Goal: Task Accomplishment & Management: Manage account settings

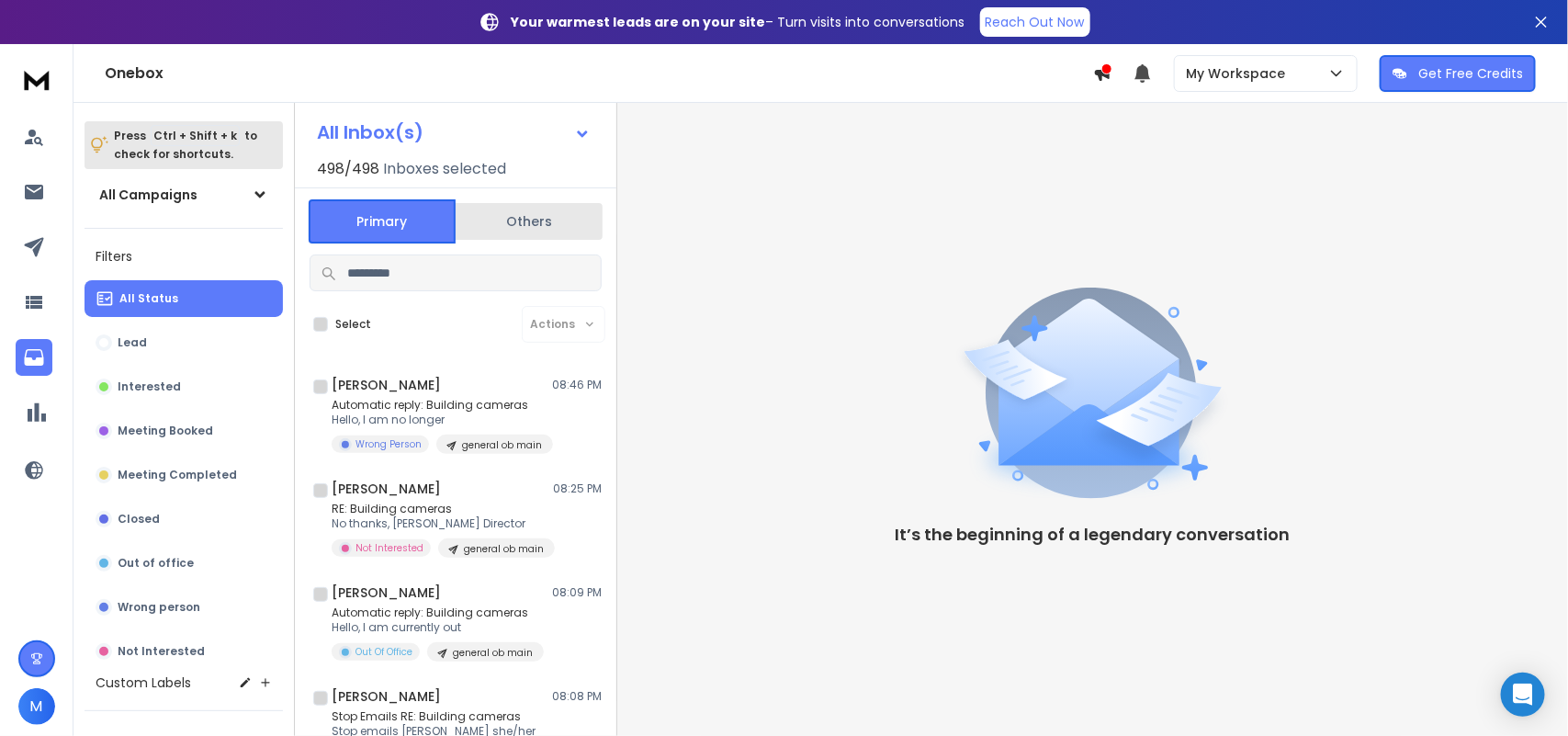
scroll to position [115, 0]
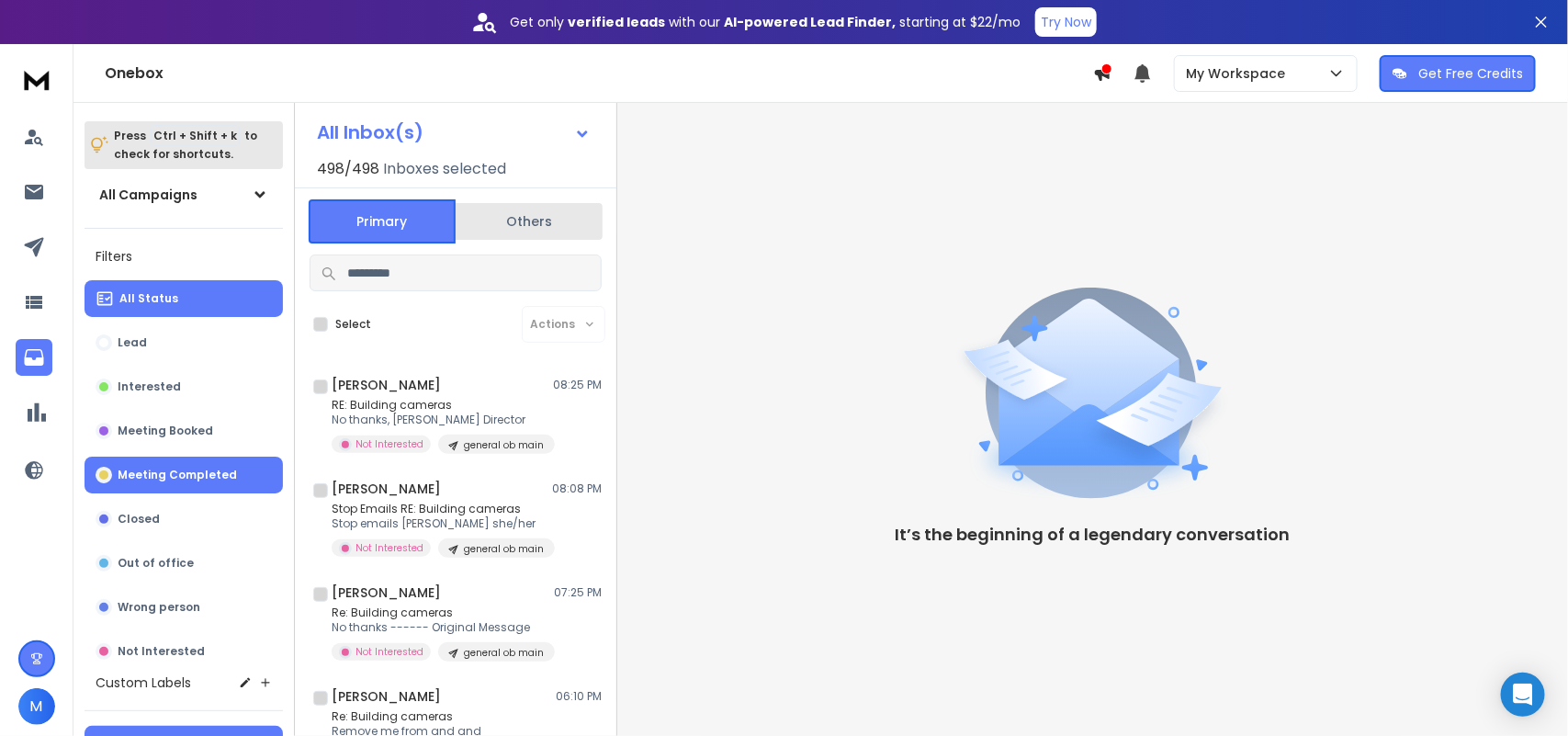
scroll to position [229, 0]
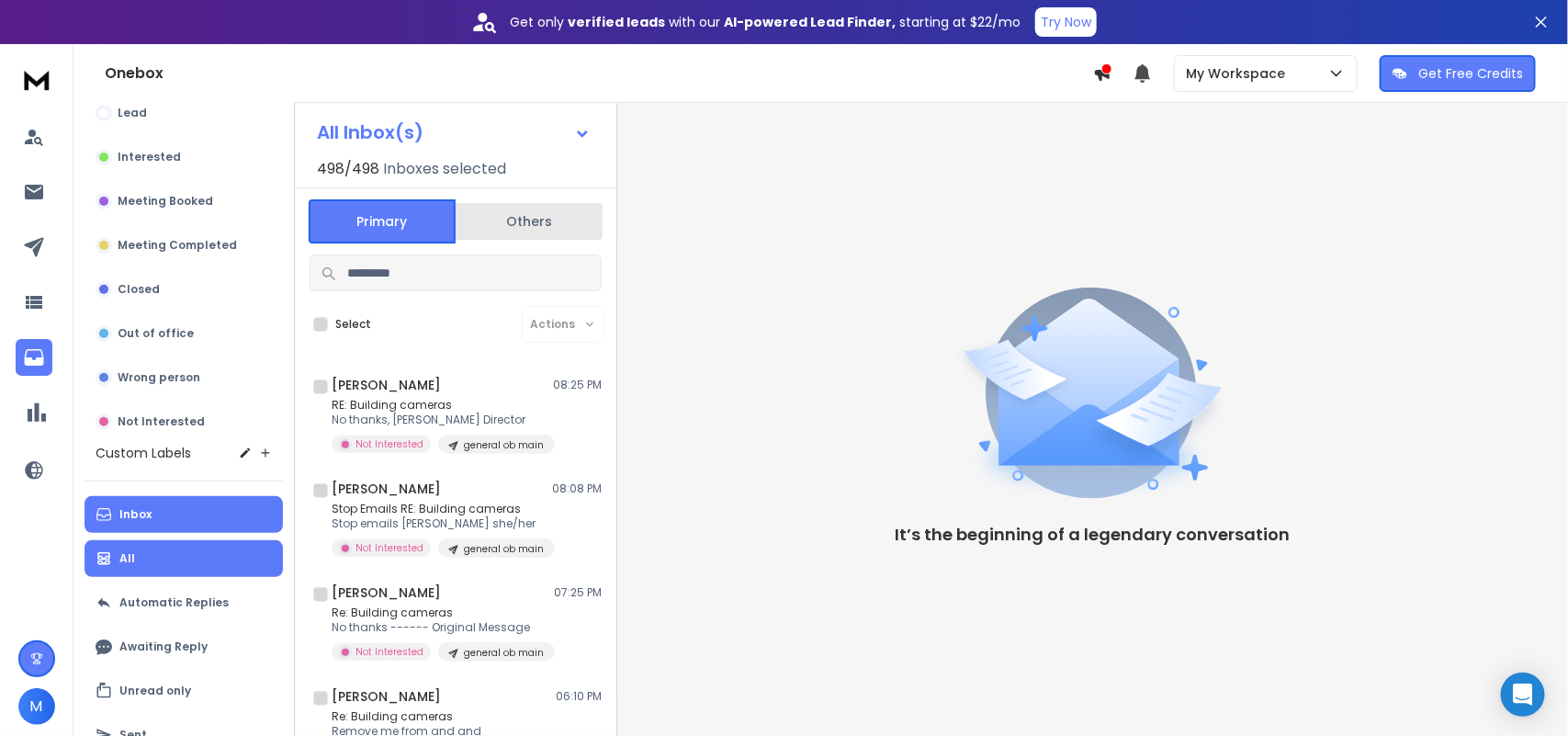
click at [128, 556] on p "All" at bounding box center [127, 558] width 16 height 15
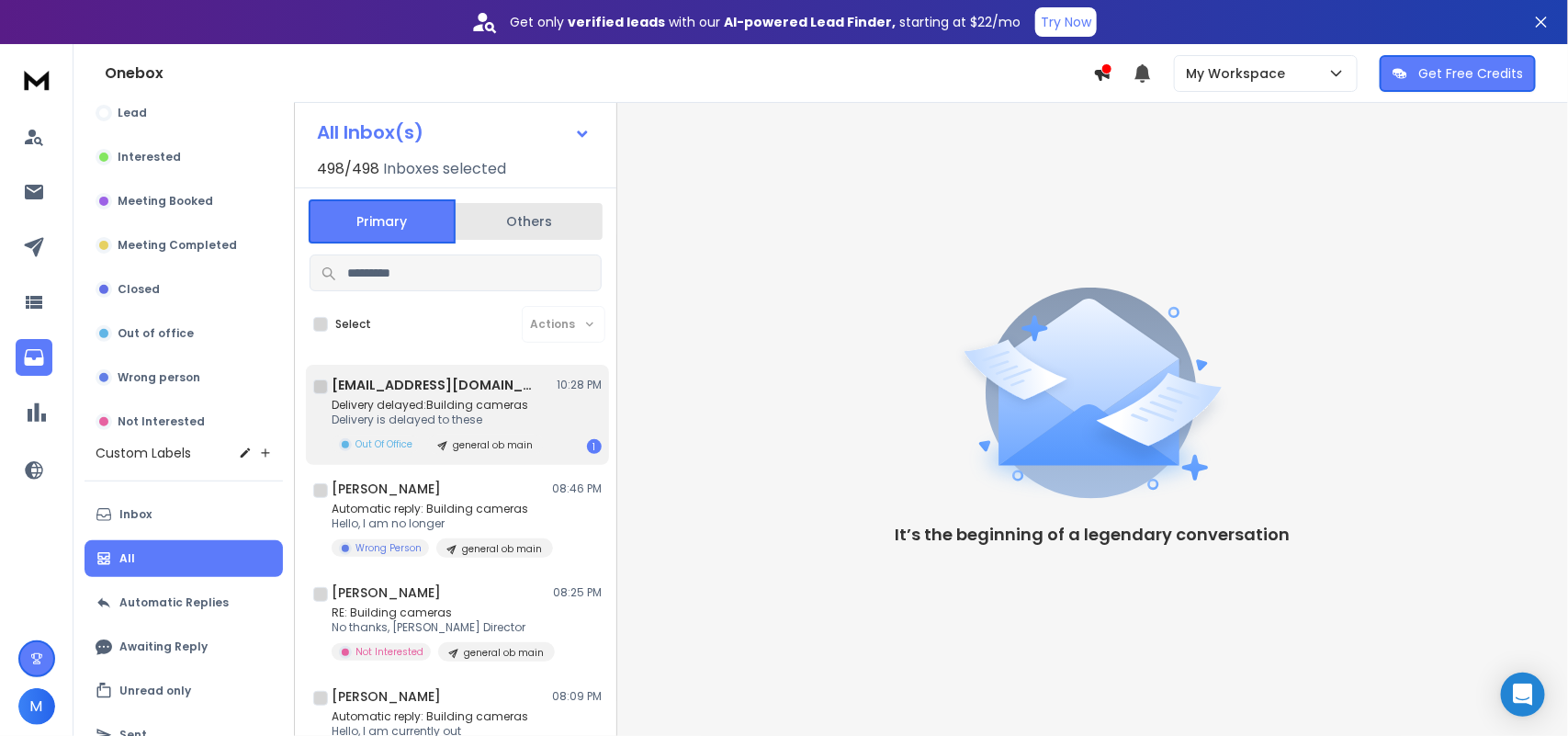
click at [416, 422] on p "Delivery is delayed to these" at bounding box center [437, 419] width 212 height 15
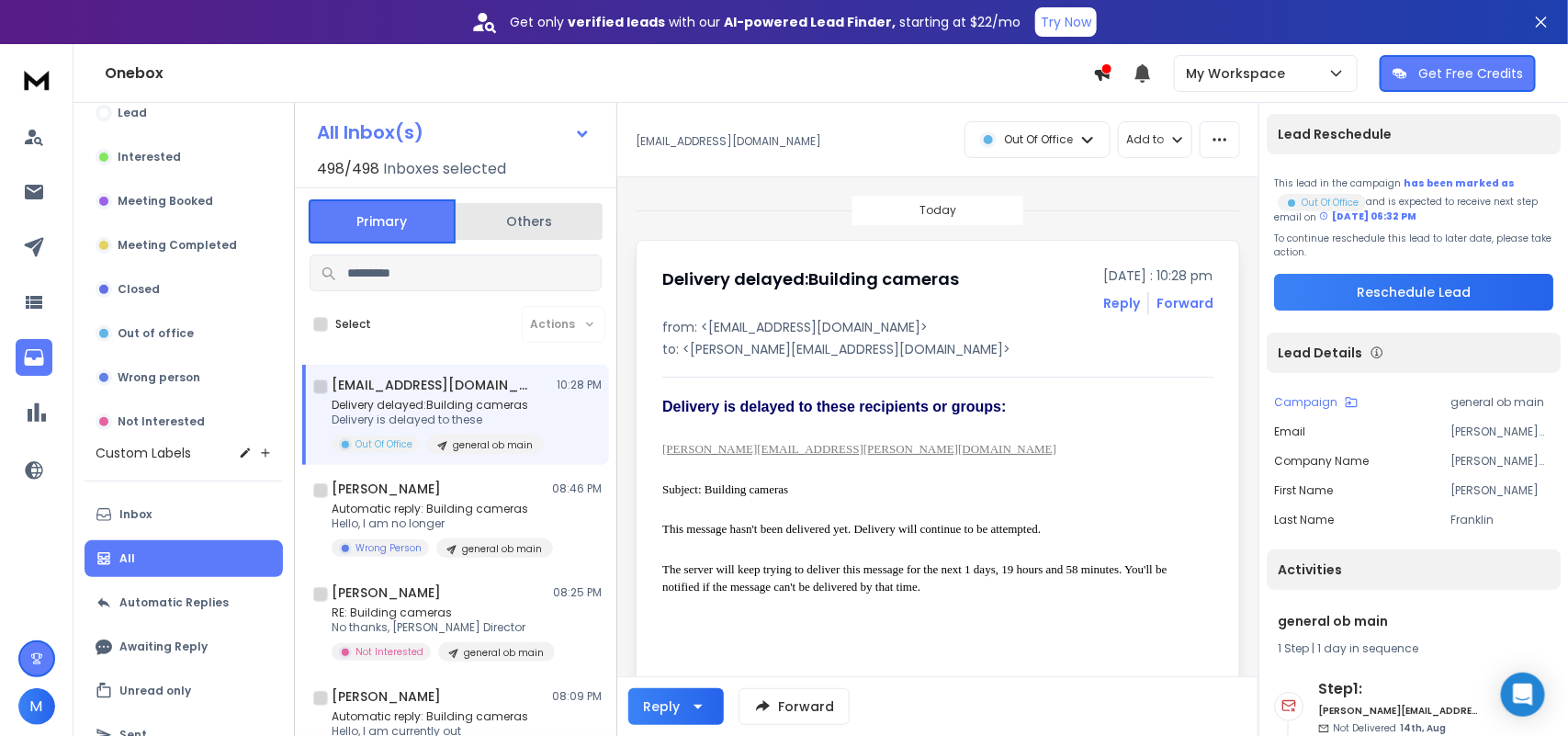
click at [1463, 489] on p "[PERSON_NAME]" at bounding box center [1501, 490] width 103 height 15
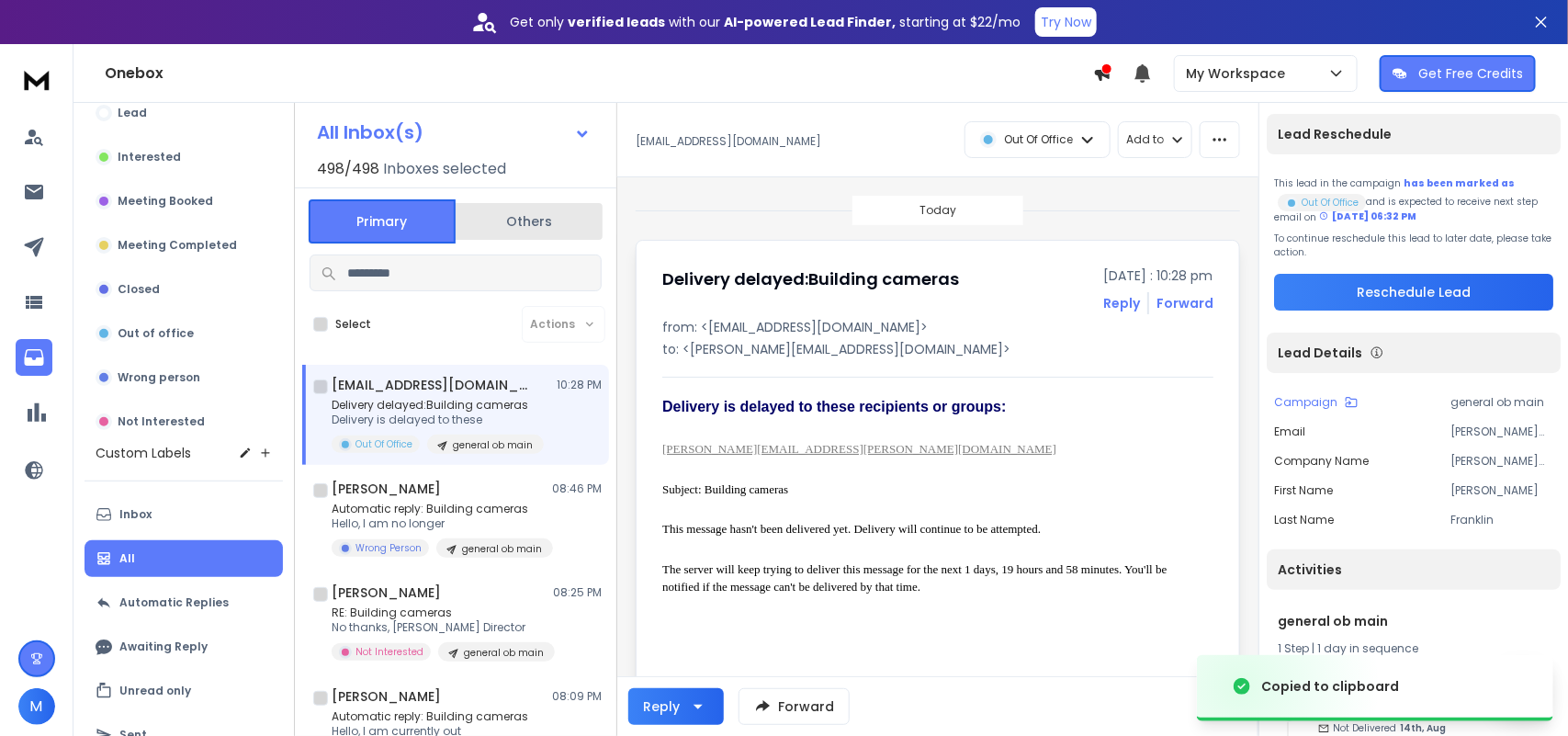
click at [735, 138] on p "[EMAIL_ADDRESS][DOMAIN_NAME]" at bounding box center [727, 141] width 185 height 15
click at [1531, 432] on p "[PERSON_NAME][EMAIL_ADDRESS][PERSON_NAME][DOMAIN_NAME]" at bounding box center [1501, 431] width 103 height 15
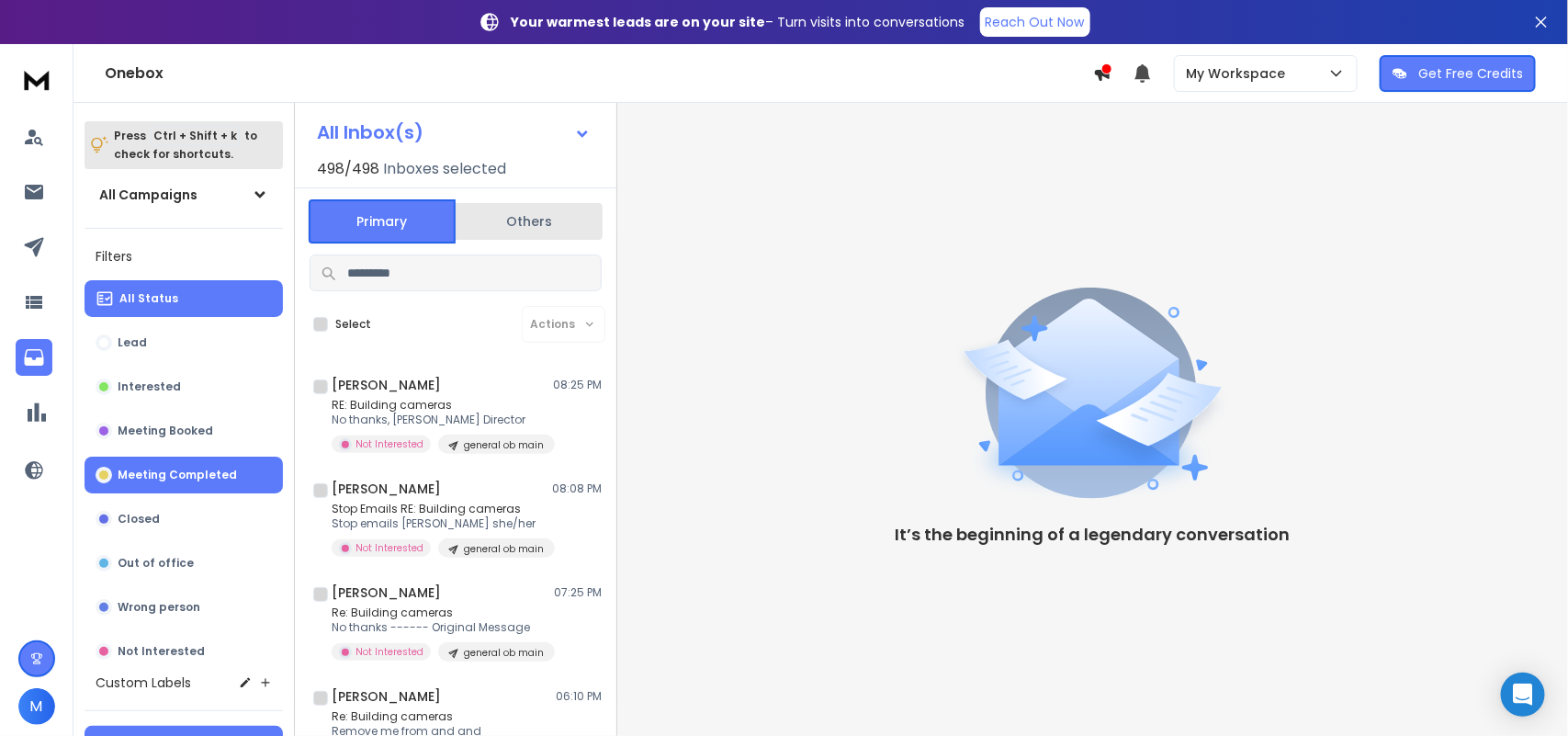
scroll to position [322, 0]
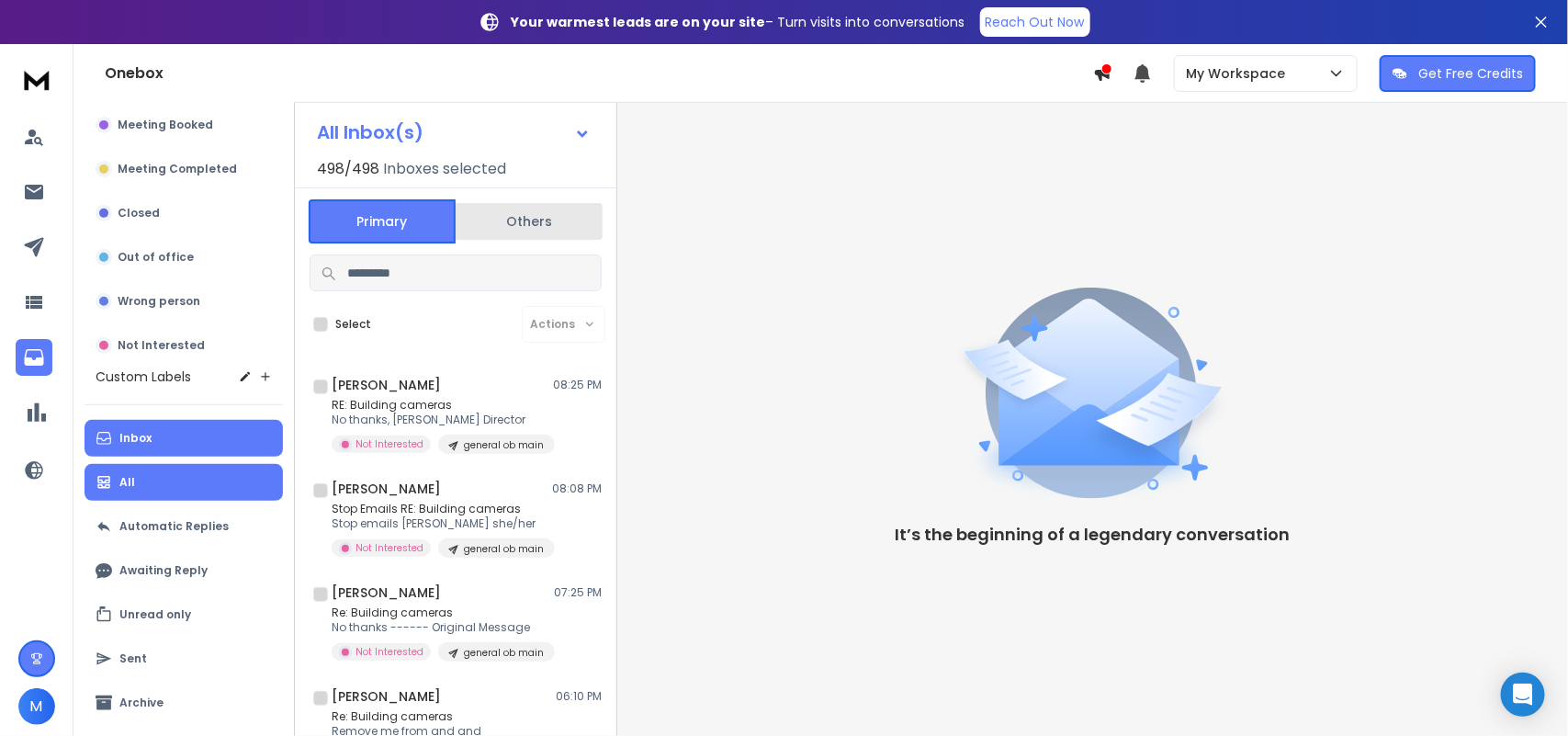
click at [126, 474] on p "All" at bounding box center [127, 481] width 16 height 15
click at [135, 431] on p "Inbox" at bounding box center [135, 438] width 32 height 15
